Goal: Task Accomplishment & Management: Manage account settings

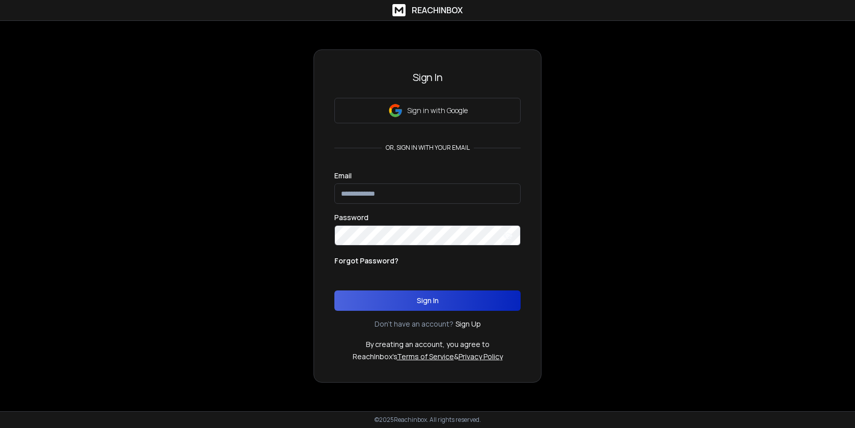
click at [380, 194] on input "email" at bounding box center [427, 193] width 186 height 20
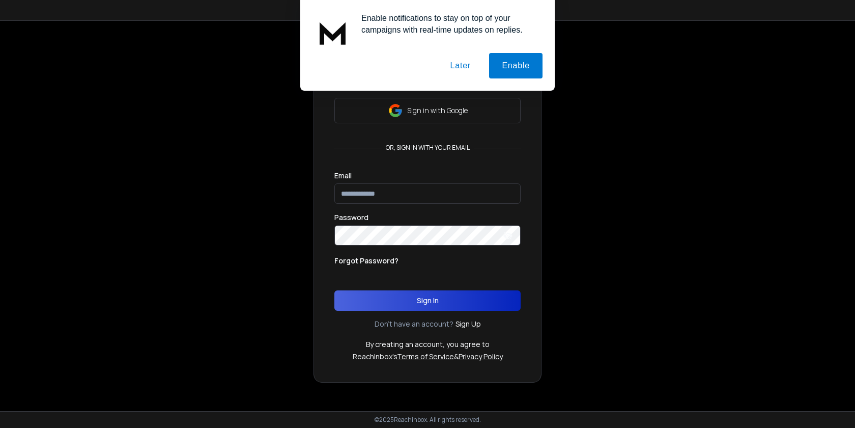
type input "**********"
click at [460, 70] on button "Later" at bounding box center [460, 65] width 46 height 25
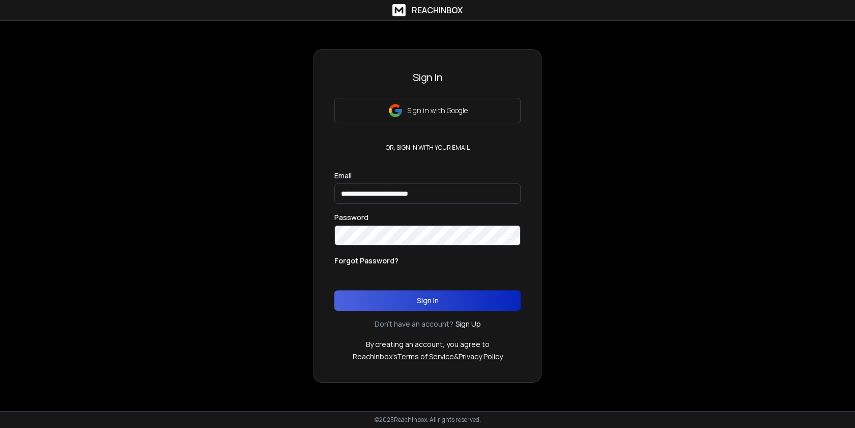
click at [413, 304] on button "Sign In" at bounding box center [427, 300] width 186 height 20
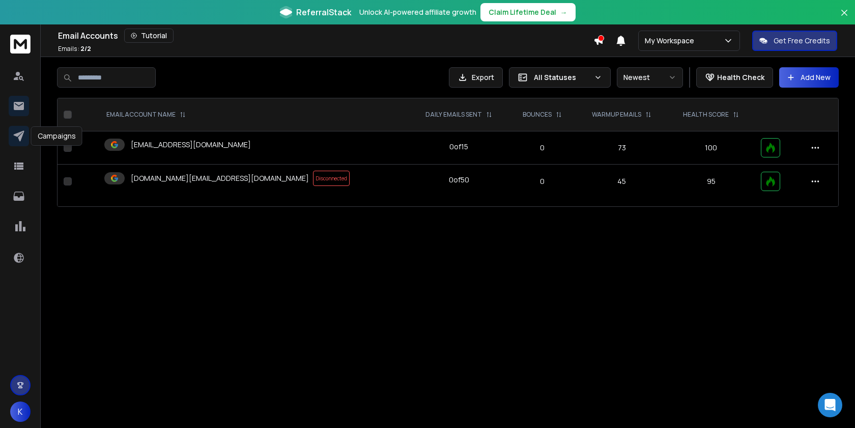
click at [20, 136] on icon at bounding box center [18, 136] width 11 height 11
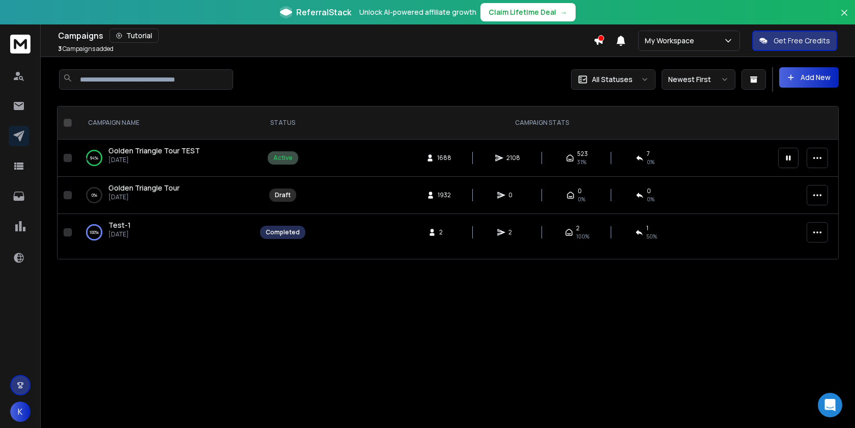
click at [816, 79] on button "Add New" at bounding box center [809, 77] width 60 height 20
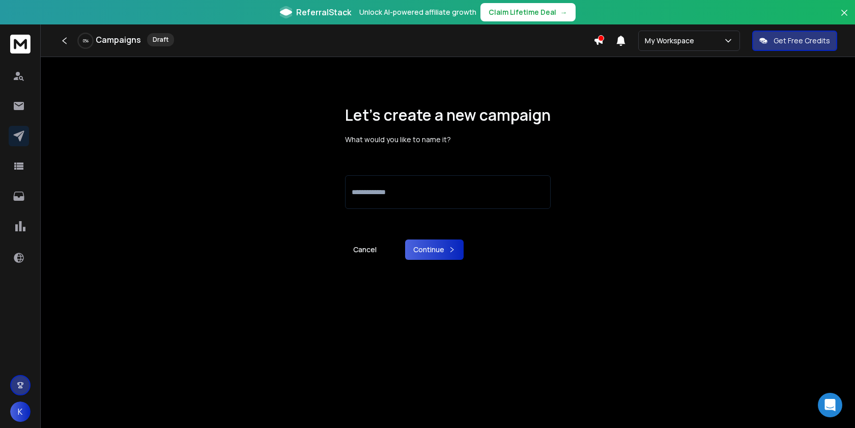
click at [357, 251] on link "Cancel" at bounding box center [365, 249] width 40 height 20
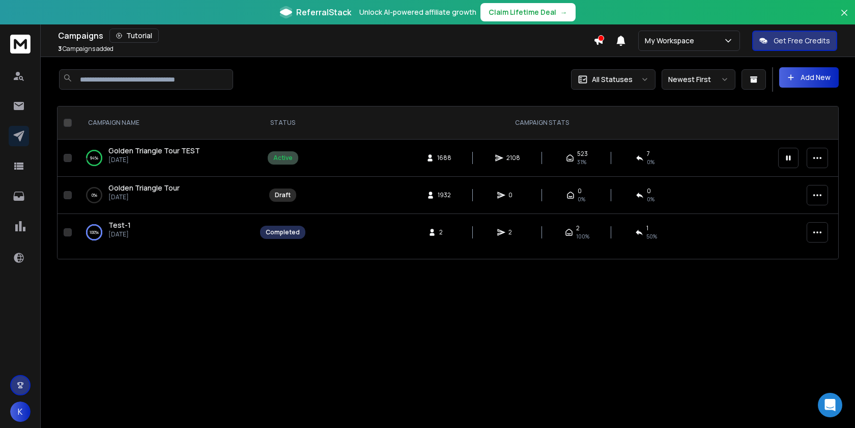
click at [208, 155] on div "94 % Golden Triangle Tour TEST [DATE]" at bounding box center [165, 158] width 158 height 24
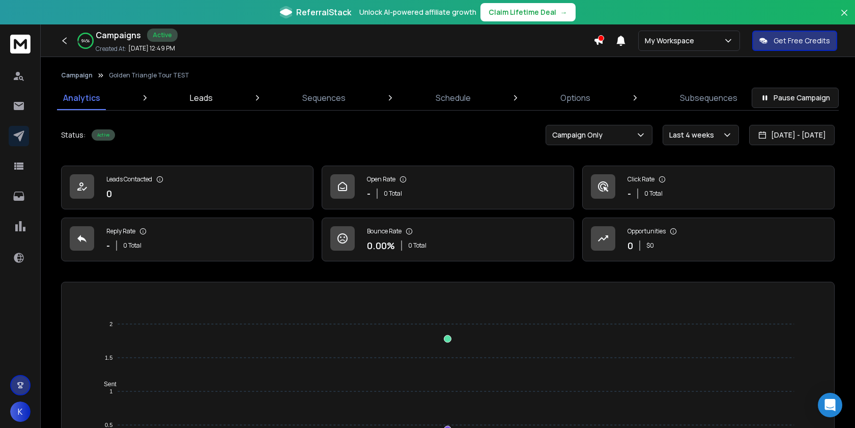
click at [192, 98] on p "Leads" at bounding box center [201, 98] width 23 height 12
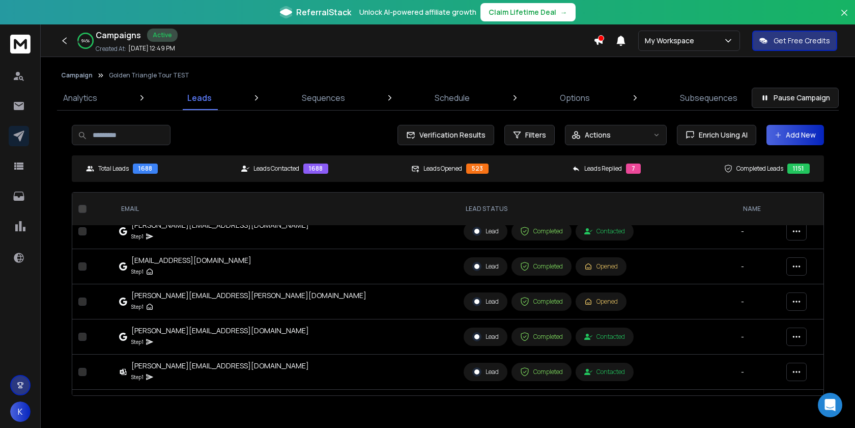
scroll to position [49, 0]
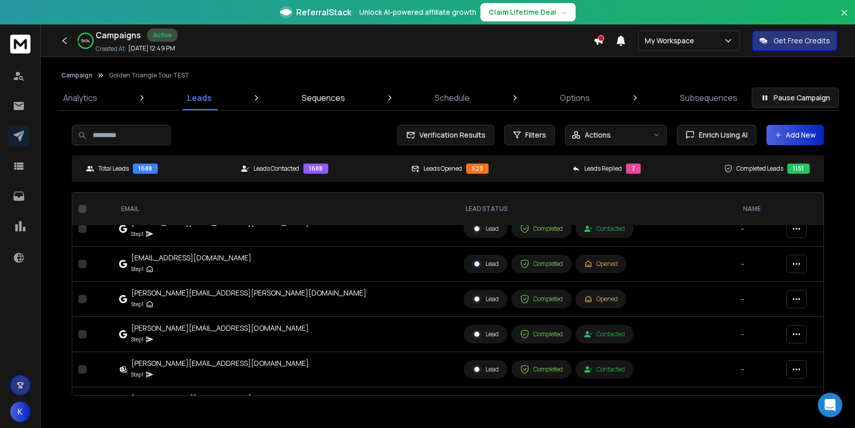
click at [327, 100] on p "Sequences" at bounding box center [323, 98] width 43 height 12
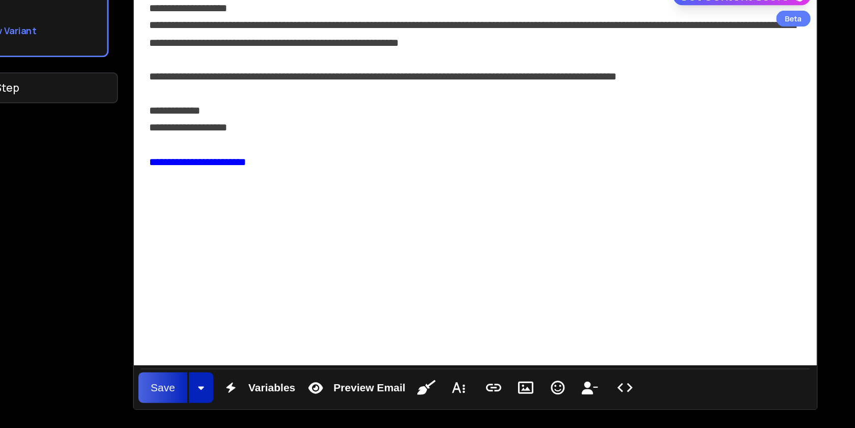
scroll to position [32, 0]
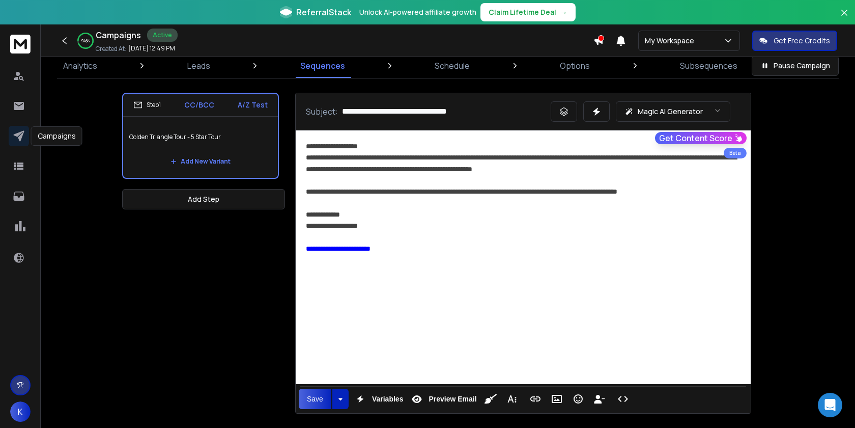
click at [10, 132] on link at bounding box center [19, 136] width 20 height 20
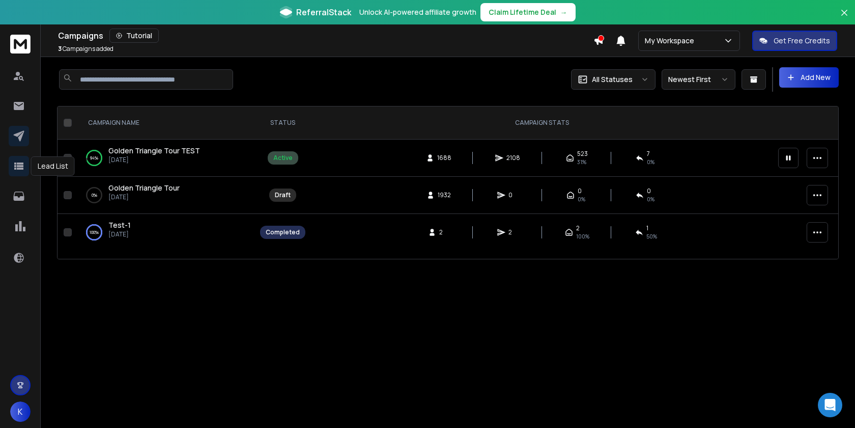
click at [20, 168] on icon at bounding box center [18, 165] width 9 height 7
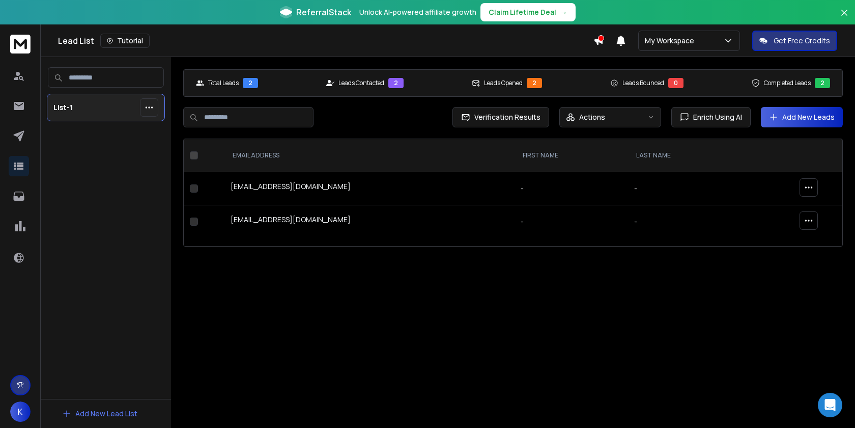
click at [797, 122] on button "Add New Leads" at bounding box center [802, 117] width 82 height 20
click at [794, 118] on link "Add New Leads" at bounding box center [802, 117] width 66 height 10
